Goal: Find specific page/section: Find specific page/section

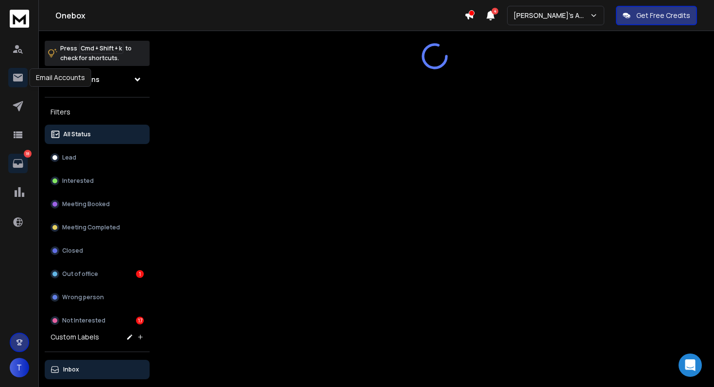
click at [19, 78] on icon at bounding box center [18, 78] width 10 height 8
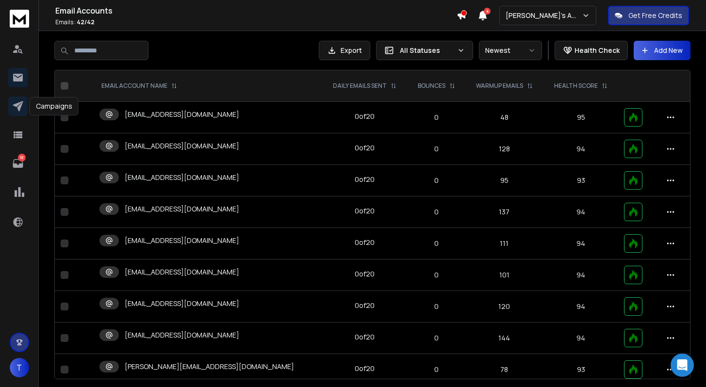
click at [15, 105] on icon at bounding box center [18, 106] width 10 height 10
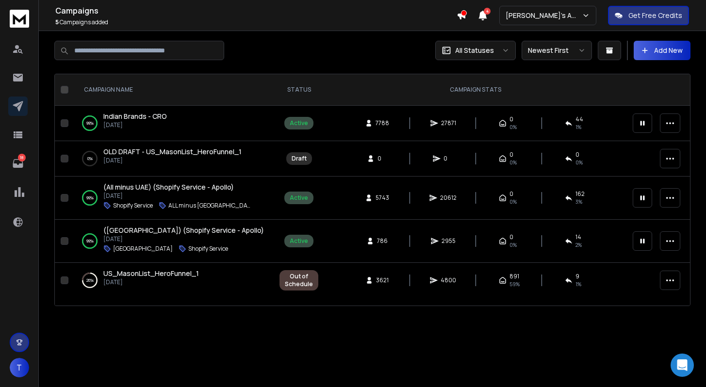
click at [109, 115] on span "Indian Brands - CRO" at bounding box center [135, 116] width 64 height 9
